Goal: Navigation & Orientation: Find specific page/section

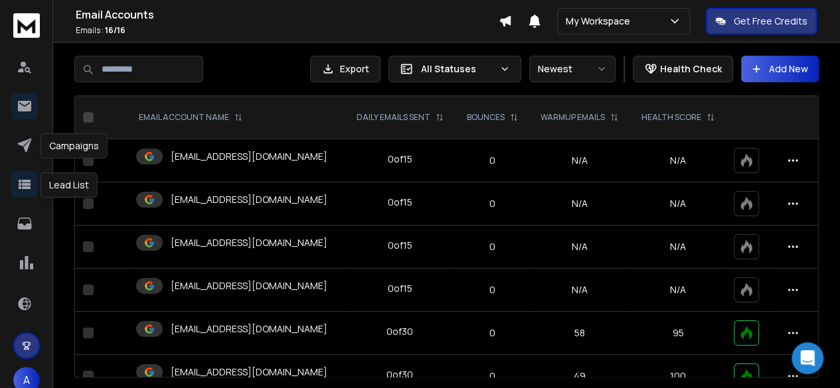
click at [29, 183] on icon at bounding box center [25, 184] width 12 height 9
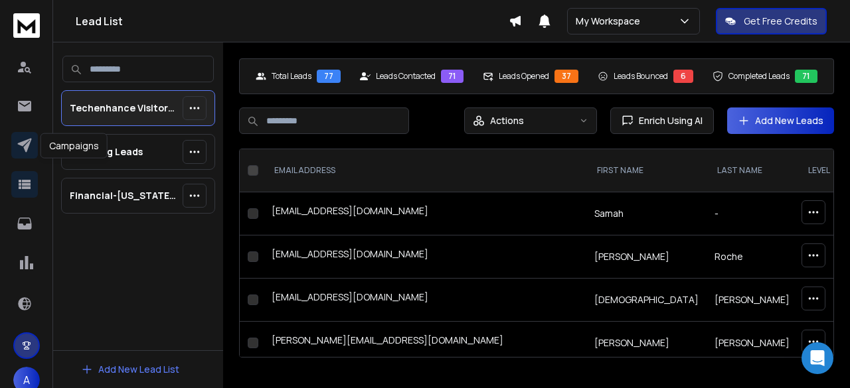
click at [29, 145] on icon at bounding box center [24, 145] width 14 height 14
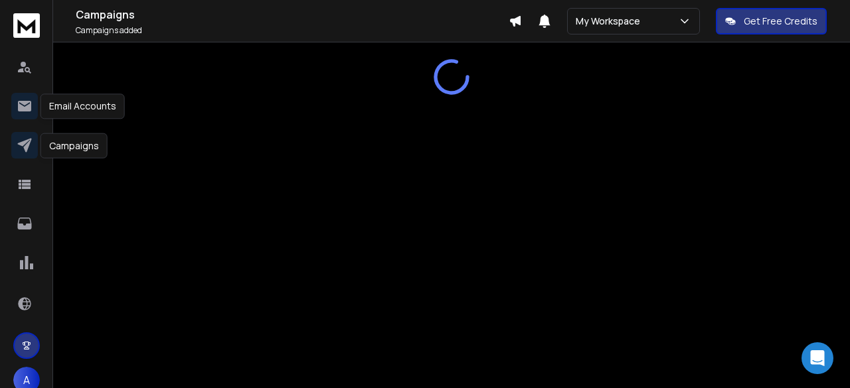
click at [25, 111] on icon at bounding box center [24, 106] width 13 height 11
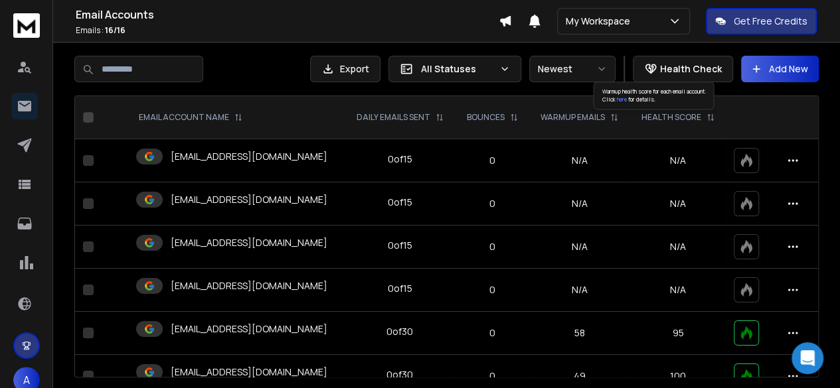
click at [645, 122] on p "HEALTH SCORE" at bounding box center [671, 117] width 60 height 11
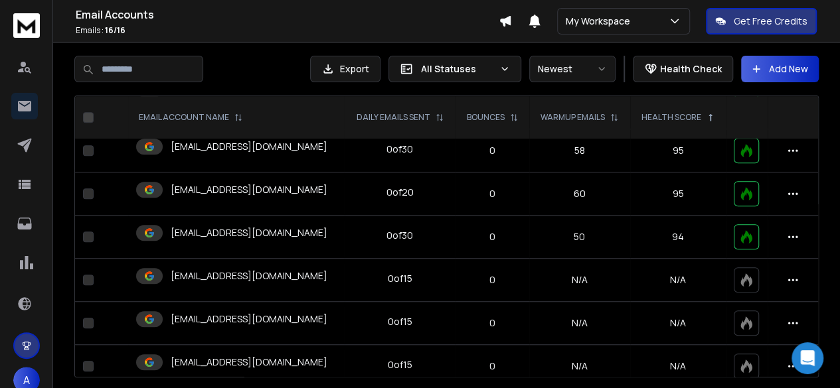
scroll to position [458, 0]
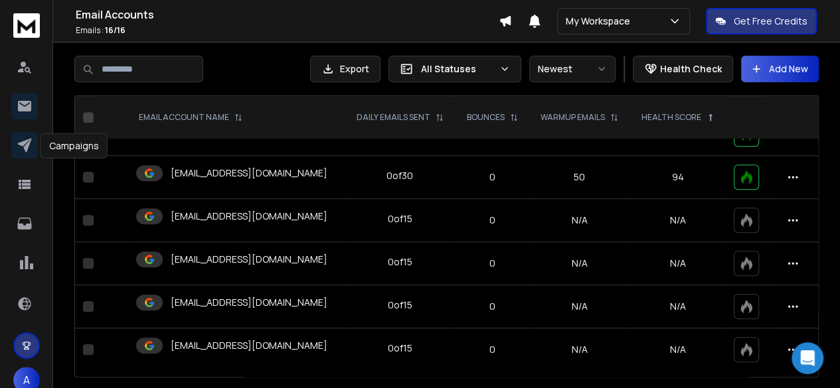
click at [29, 147] on icon at bounding box center [25, 145] width 16 height 16
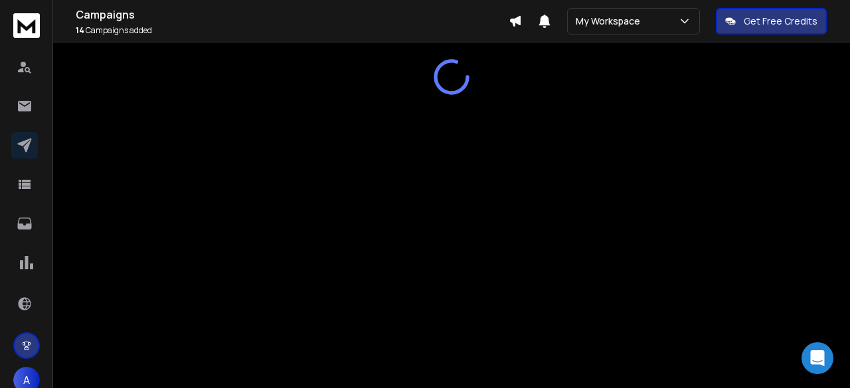
click at [13, 123] on div at bounding box center [26, 108] width 31 height 31
click at [16, 114] on link at bounding box center [24, 106] width 27 height 27
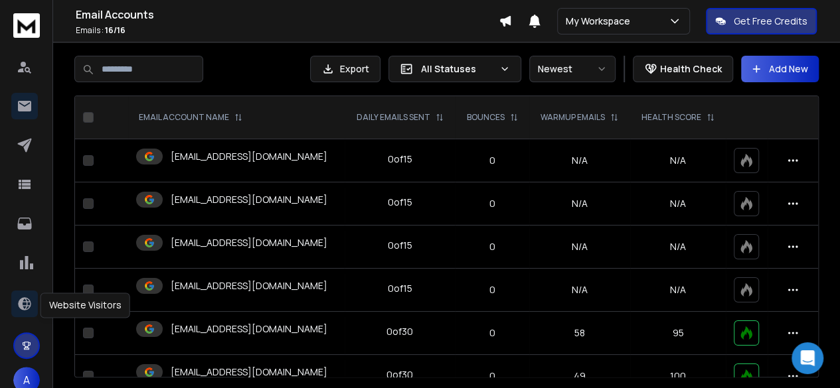
click at [29, 305] on icon at bounding box center [25, 304] width 16 height 16
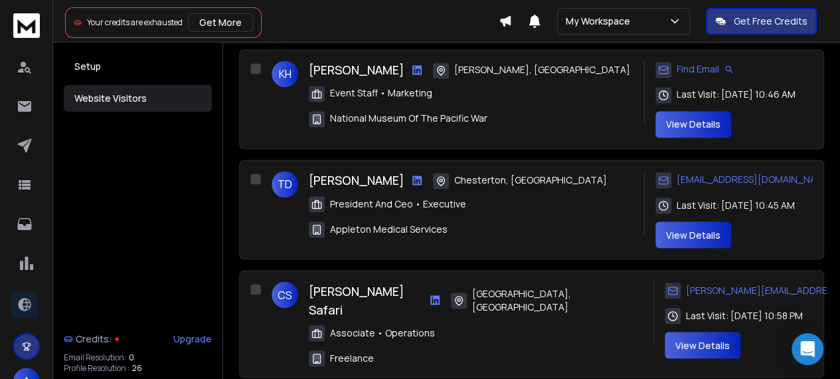
scroll to position [1062, 0]
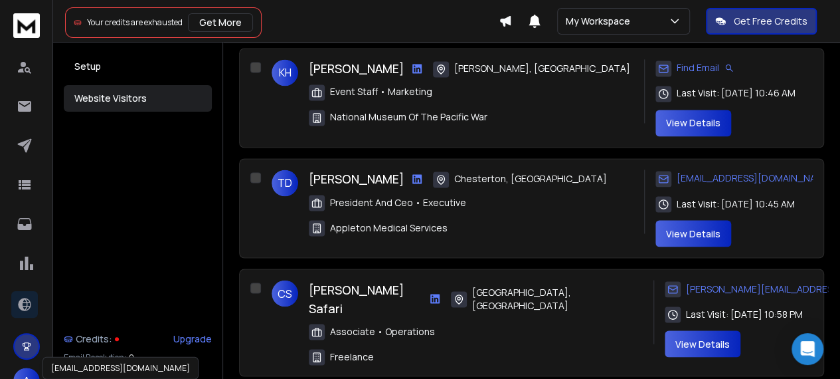
click at [23, 377] on span "A" at bounding box center [26, 380] width 27 height 27
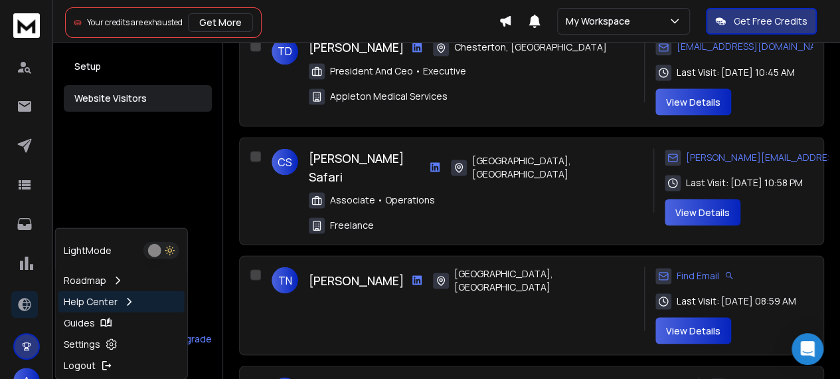
scroll to position [1195, 0]
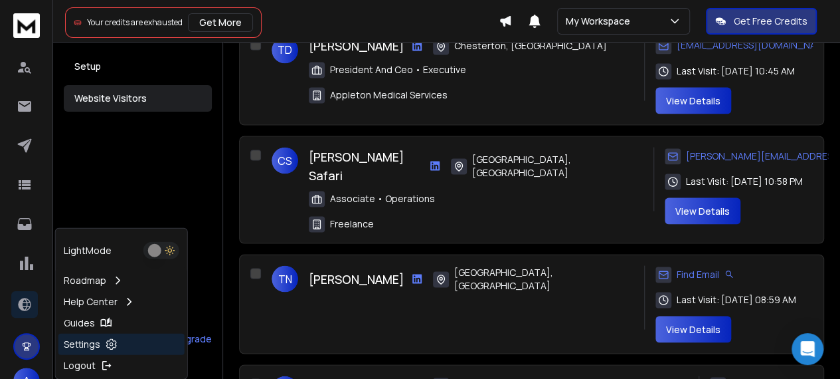
click at [90, 341] on p "Settings" at bounding box center [82, 343] width 37 height 13
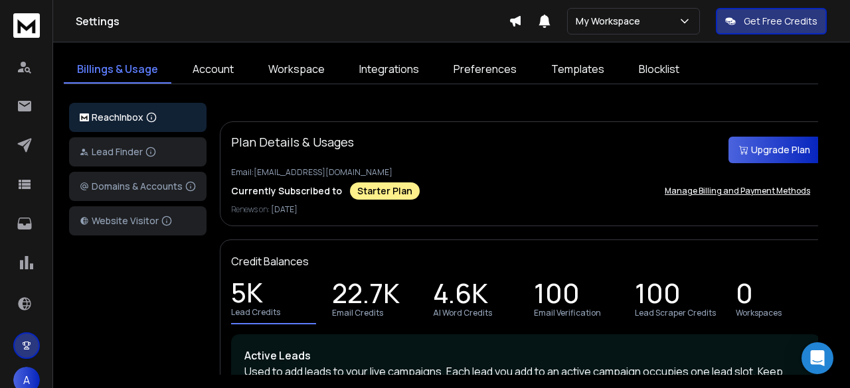
click at [129, 157] on button "Lead Finder" at bounding box center [137, 151] width 137 height 29
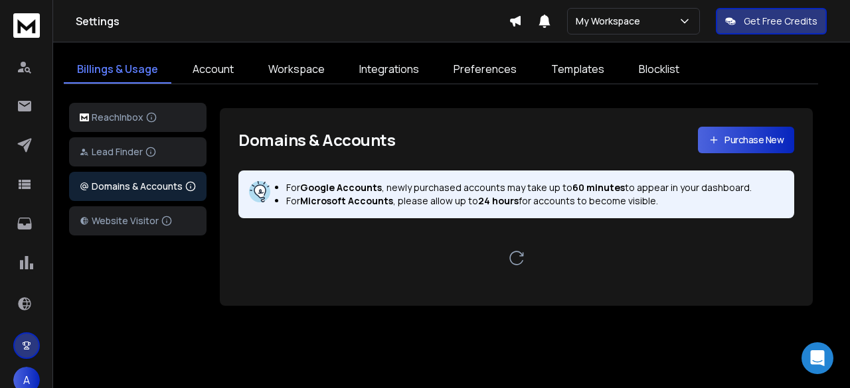
click at [128, 189] on button "Domains & Accounts" at bounding box center [137, 186] width 137 height 29
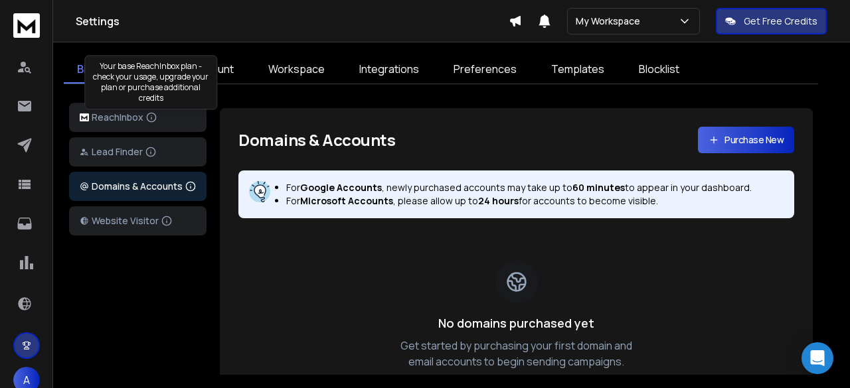
click at [116, 149] on button "Lead Finder" at bounding box center [137, 151] width 137 height 29
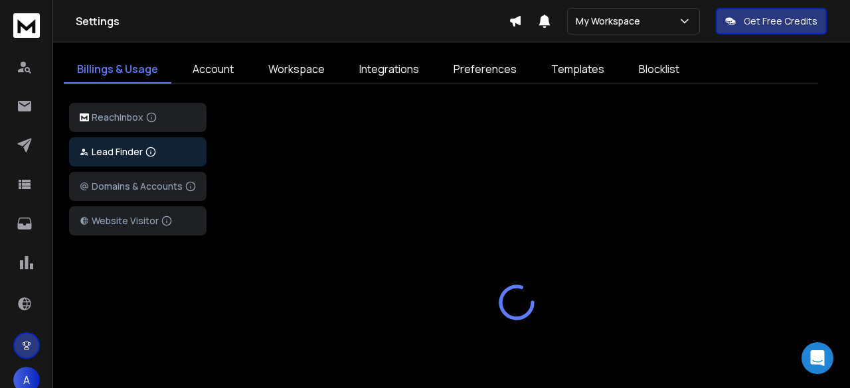
click at [117, 119] on button "ReachInbox" at bounding box center [137, 117] width 137 height 29
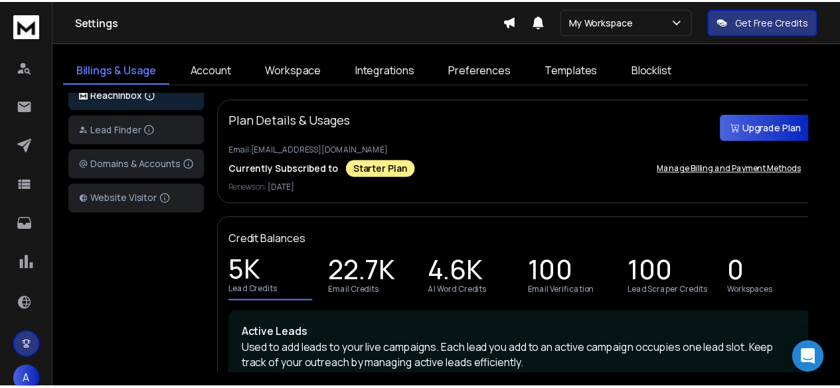
scroll to position [23, 0]
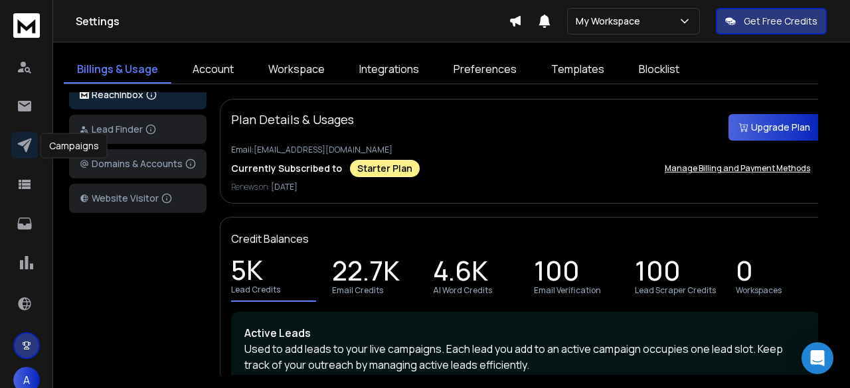
click at [28, 135] on link at bounding box center [24, 145] width 27 height 27
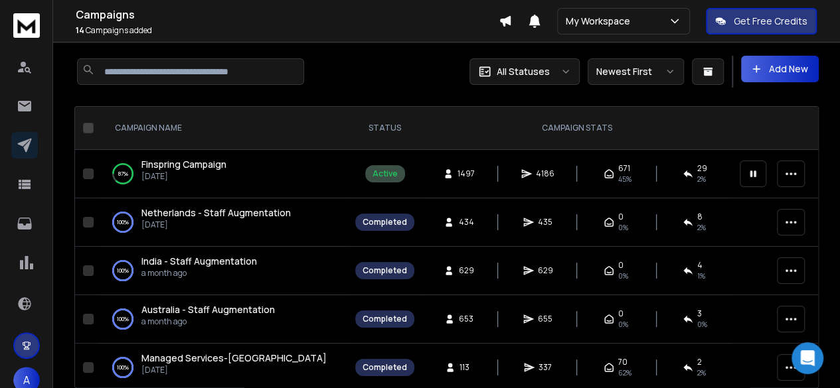
click at [262, 177] on div "87 % Finspring Campaign [DATE]" at bounding box center [223, 174] width 222 height 32
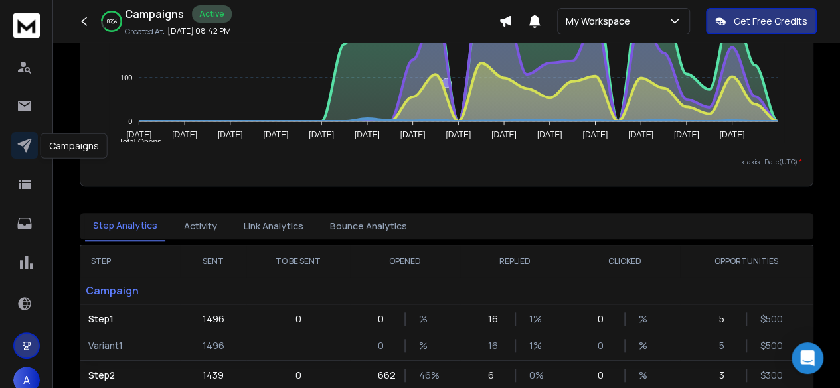
scroll to position [352, 0]
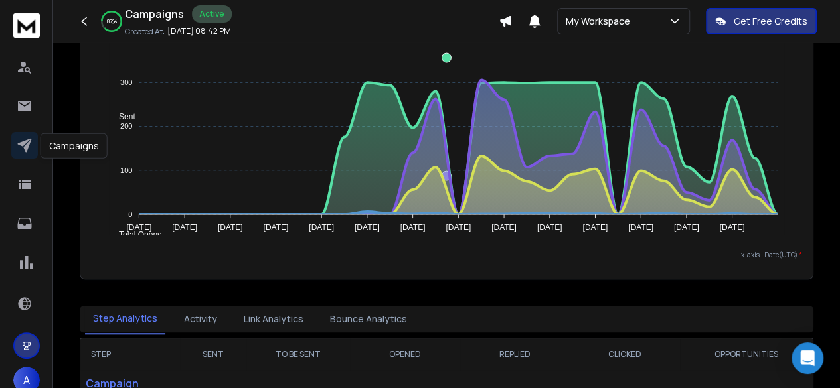
click at [30, 145] on icon at bounding box center [25, 145] width 16 height 16
